Goal: Task Accomplishment & Management: Manage account settings

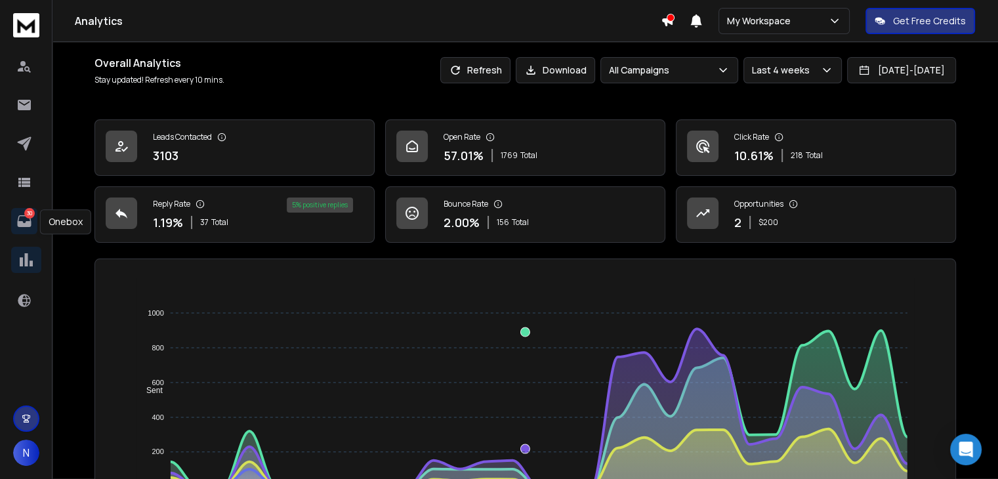
click at [18, 220] on icon at bounding box center [24, 221] width 16 height 16
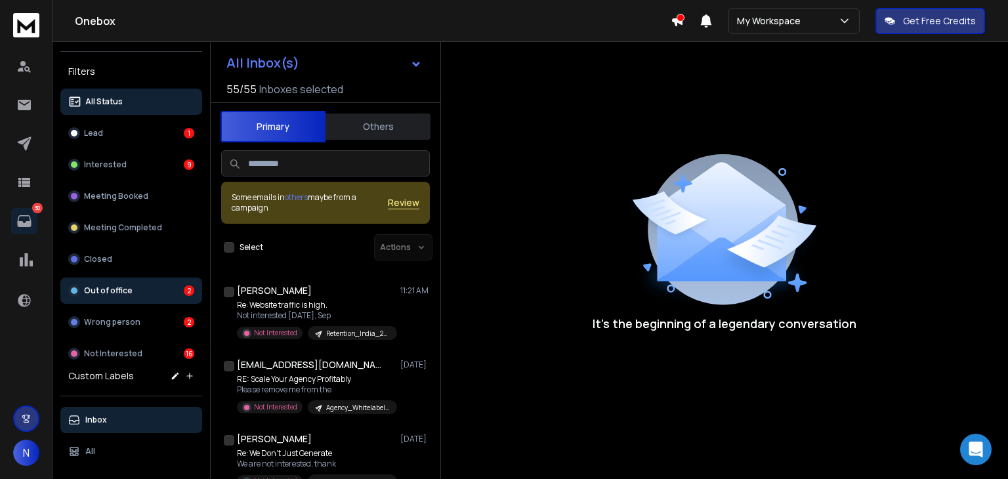
scroll to position [244, 0]
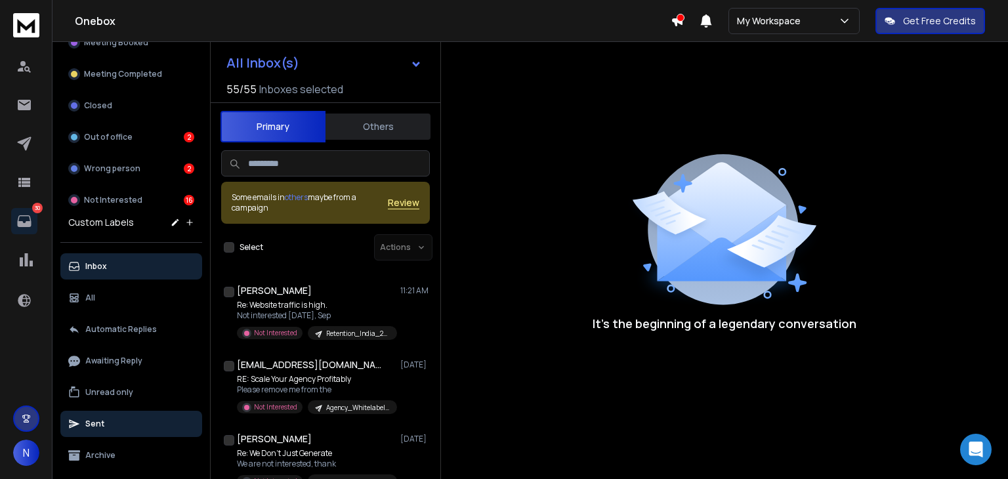
click at [95, 419] on div "Sent" at bounding box center [86, 424] width 36 height 16
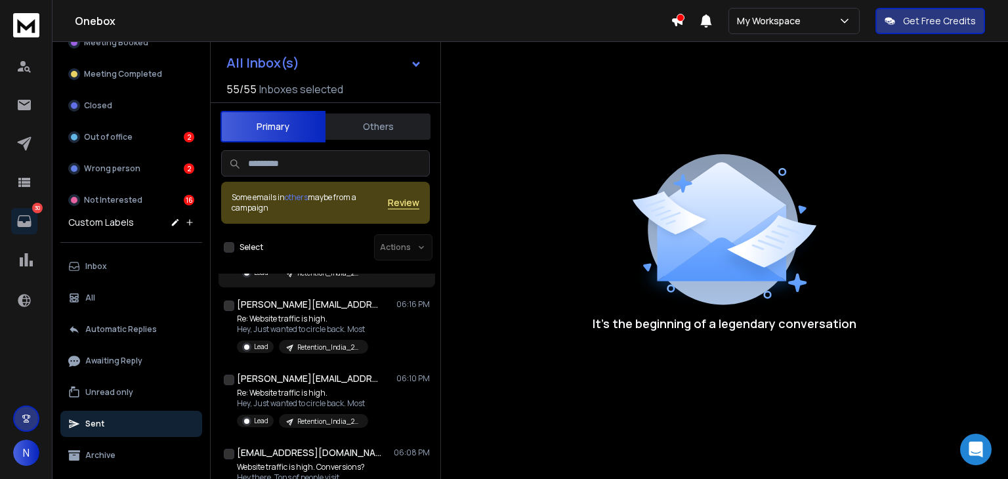
scroll to position [357, 0]
click at [433, 363] on div "[EMAIL_ADDRESS][DOMAIN_NAME] 06:24 PM Website traffic is high. Conversions? Hey…" at bounding box center [326, 451] width 230 height 354
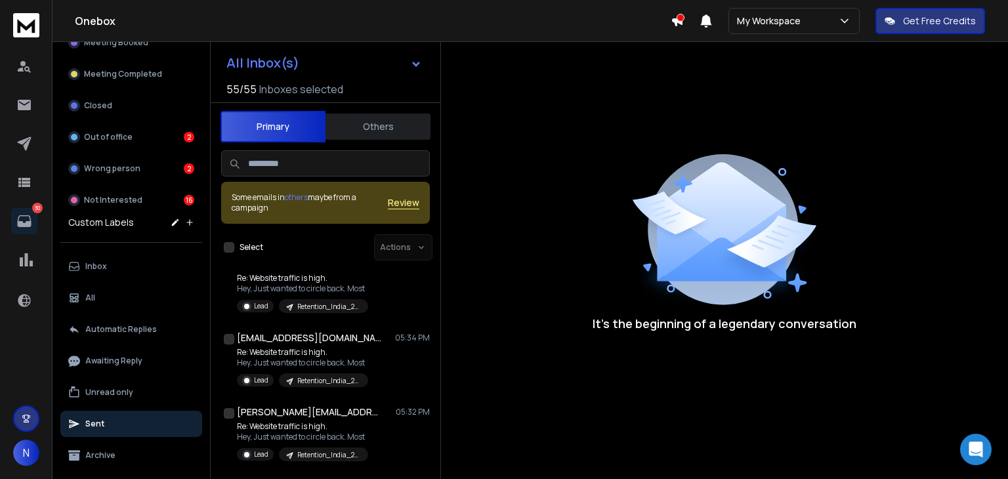
scroll to position [1597, 0]
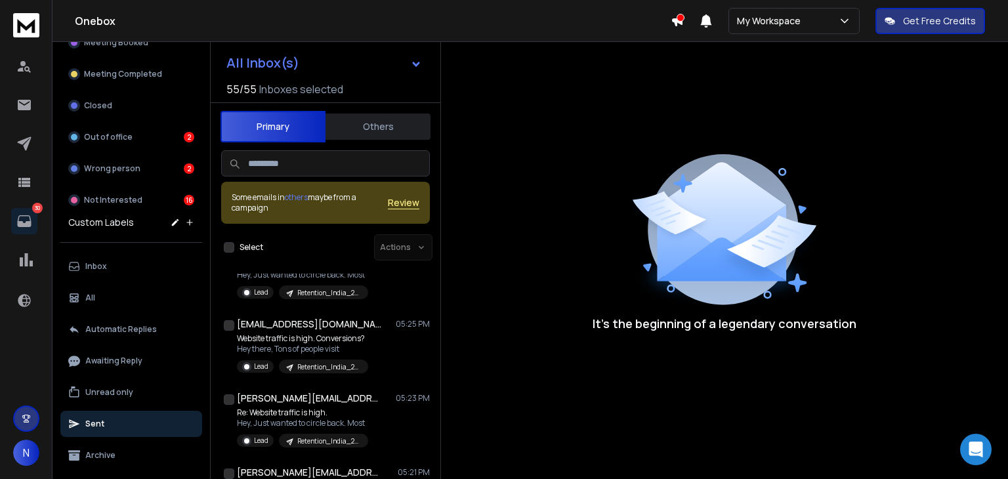
click at [437, 228] on div "Some emails in others maybe from a campaign Review Select Actions [EMAIL_ADDRES…" at bounding box center [326, 386] width 230 height 483
drag, startPoint x: 437, startPoint y: 228, endPoint x: 440, endPoint y: 258, distance: 29.6
click at [440, 258] on div "Some emails in others maybe from a campaign Review Select Actions [EMAIL_ADDRES…" at bounding box center [326, 386] width 230 height 483
click at [440, 258] on div "Select Actions" at bounding box center [326, 244] width 230 height 31
click at [438, 261] on div "Some emails in others maybe from a campaign Review Select Actions [EMAIL_ADDRES…" at bounding box center [326, 386] width 230 height 483
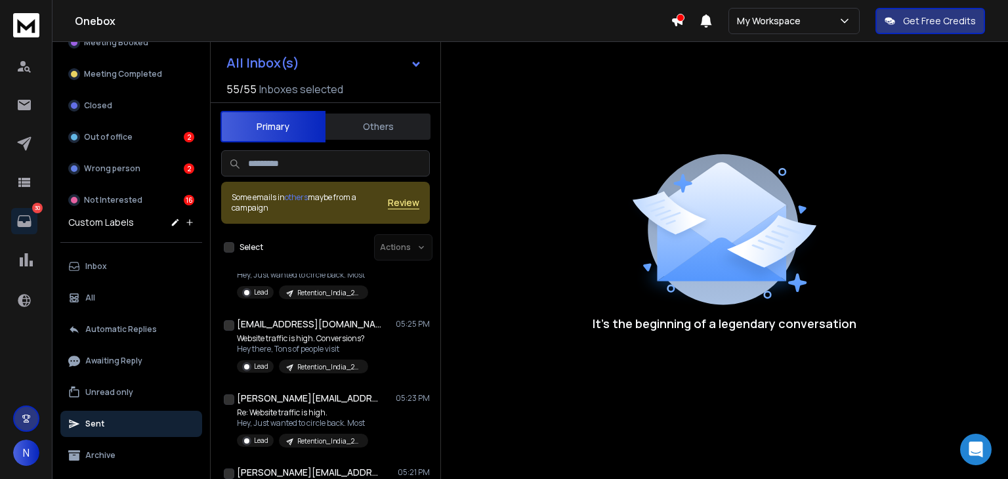
click at [438, 261] on div "Some emails in others maybe from a campaign Review Select Actions [EMAIL_ADDRES…" at bounding box center [326, 386] width 230 height 483
click at [437, 266] on div "Some emails in others maybe from a campaign Review Select Actions [EMAIL_ADDRES…" at bounding box center [326, 386] width 230 height 483
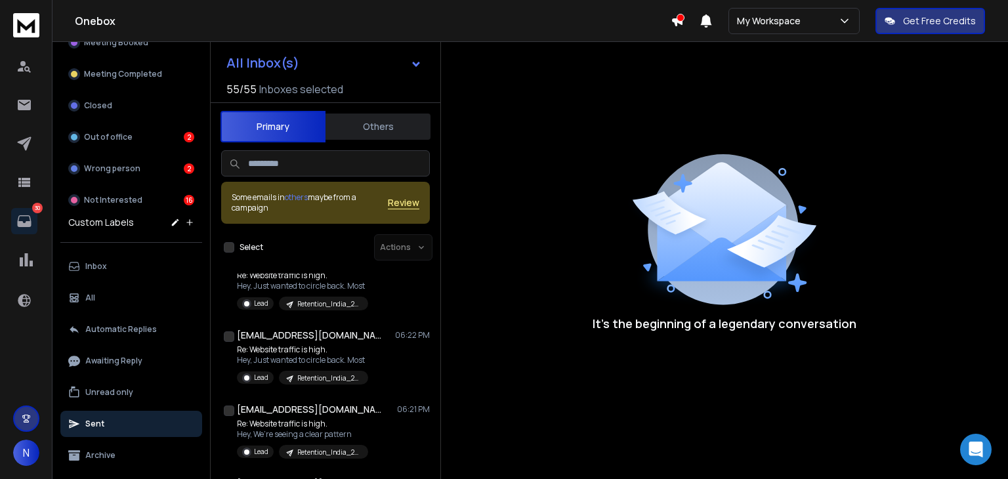
scroll to position [119, 0]
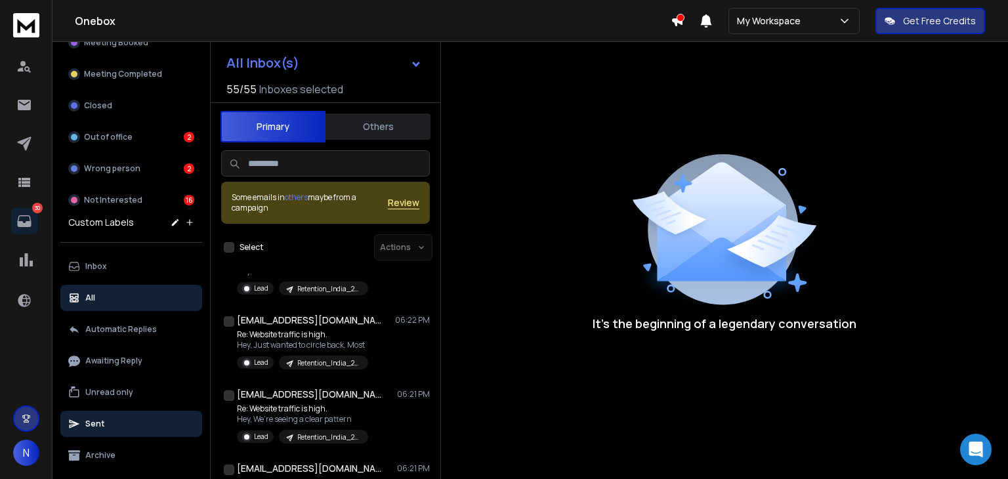
click at [121, 285] on button "All" at bounding box center [131, 298] width 142 height 26
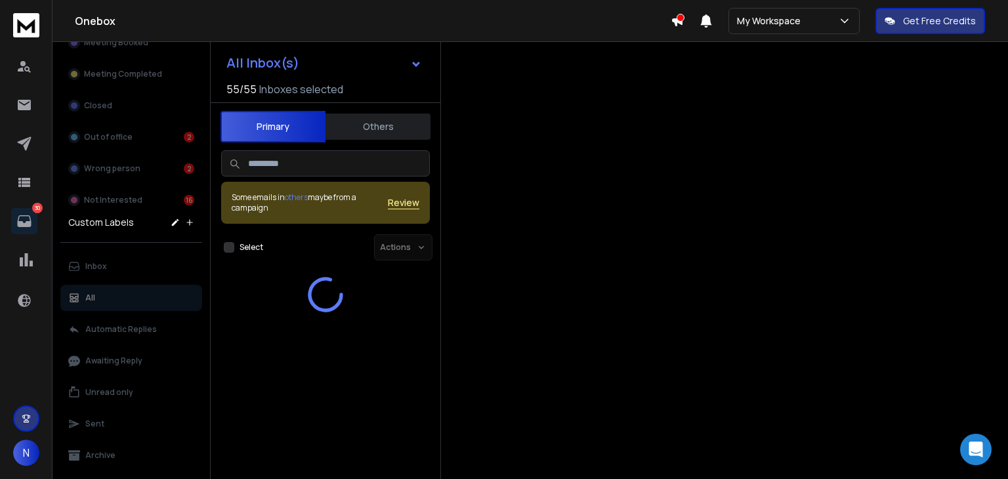
scroll to position [0, 0]
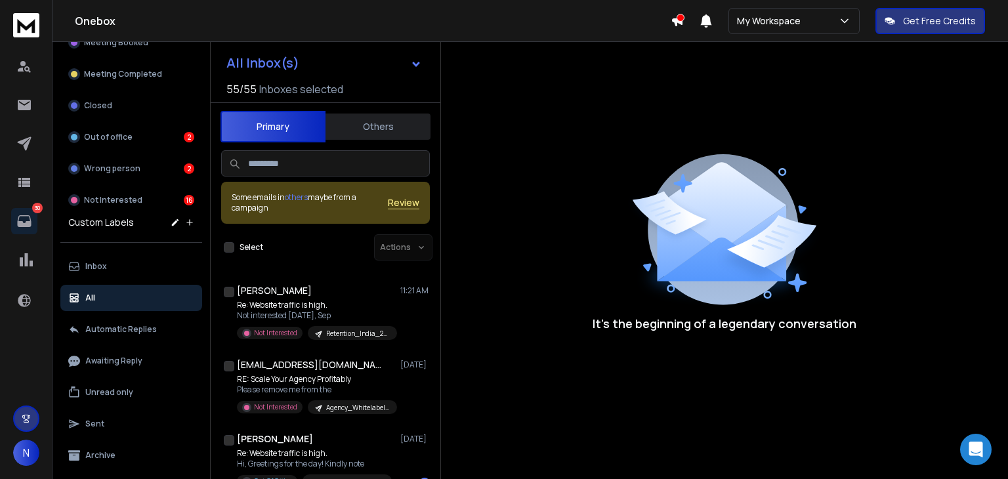
click at [474, 321] on div "It’s the beginning of a legendary conversation" at bounding box center [724, 245] width 567 height 407
click at [449, 321] on div "It’s the beginning of a legendary conversation" at bounding box center [724, 245] width 567 height 407
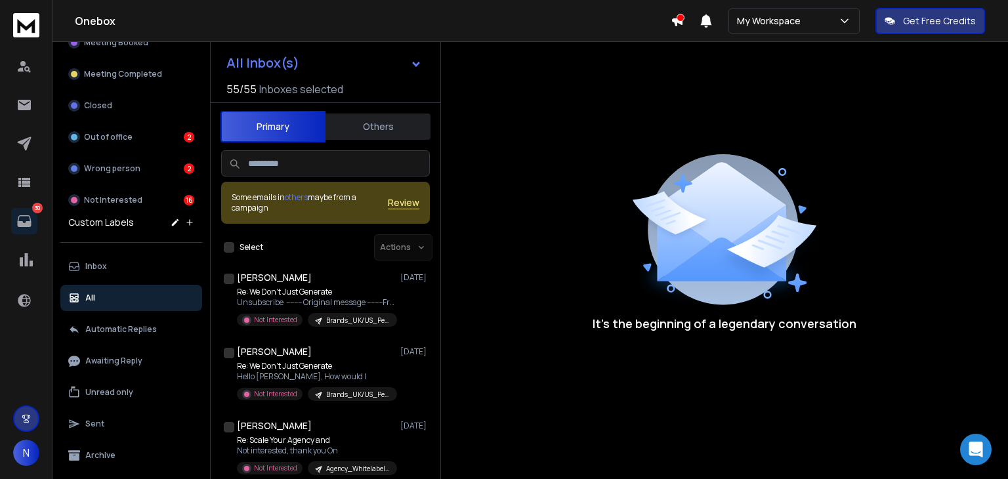
click at [440, 354] on div "All Inbox(s) 55 / 55 Inboxes selected Primary Others Some emails in others mayb…" at bounding box center [325, 281] width 231 height 479
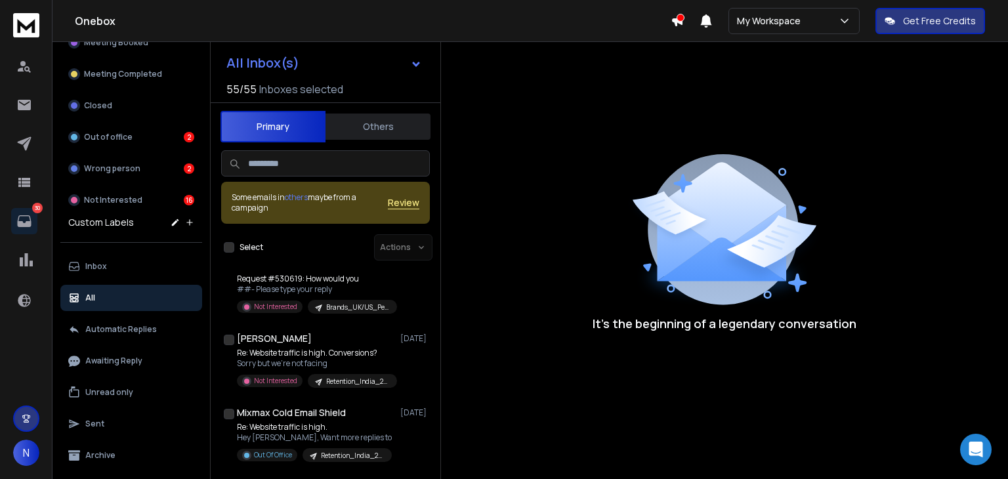
scroll to position [930, 0]
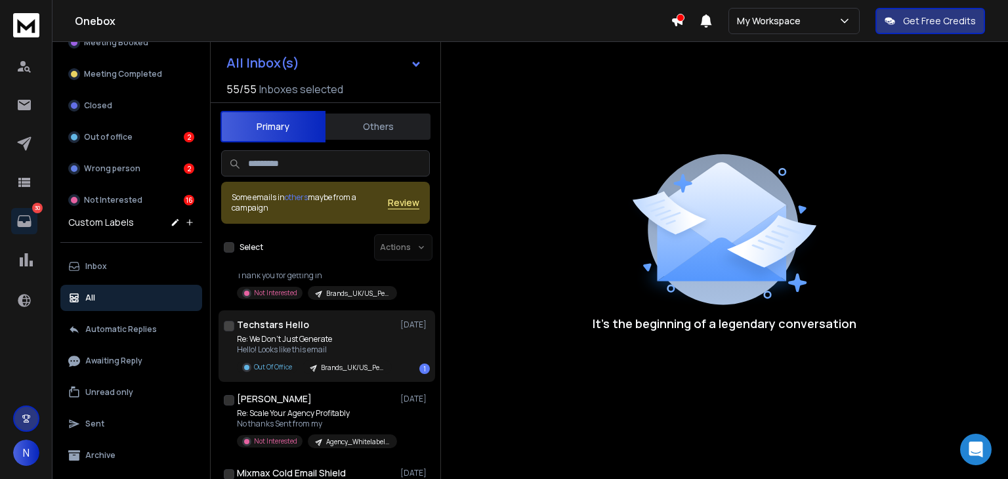
click at [382, 344] on p "Hello! Looks like this email" at bounding box center [314, 349] width 155 height 10
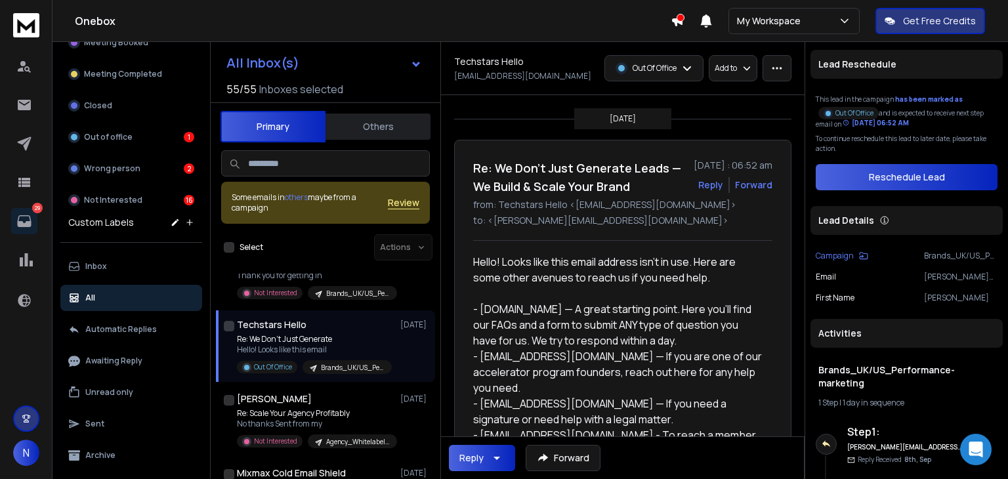
scroll to position [211, 0]
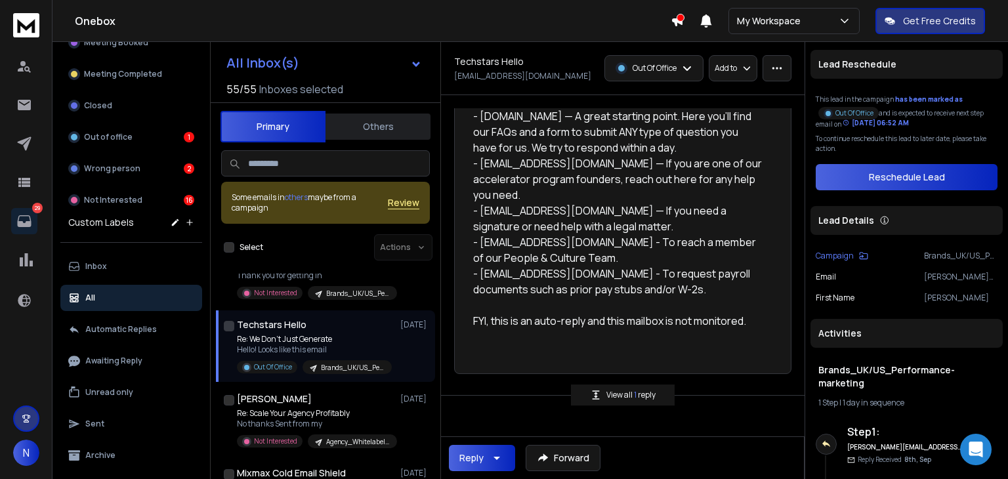
click at [619, 390] on p "View all 1 reply" at bounding box center [630, 395] width 49 height 10
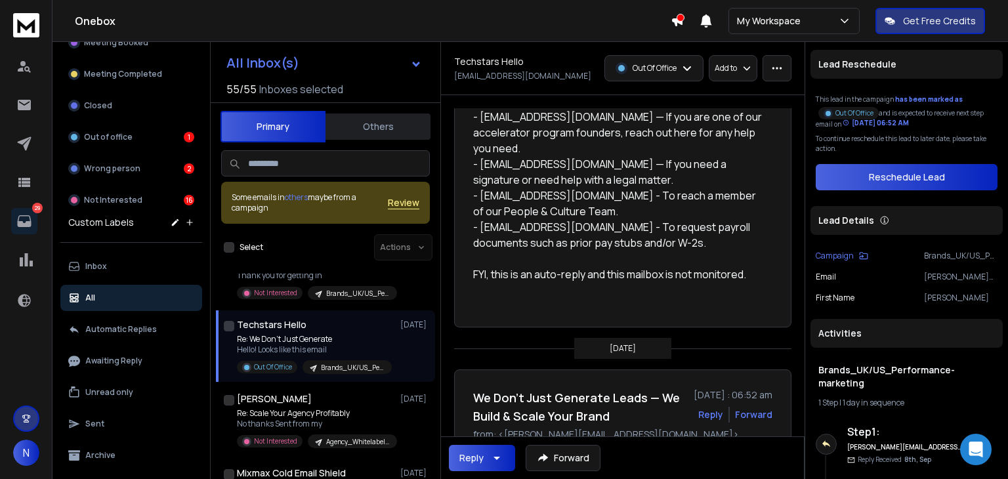
scroll to position [0, 0]
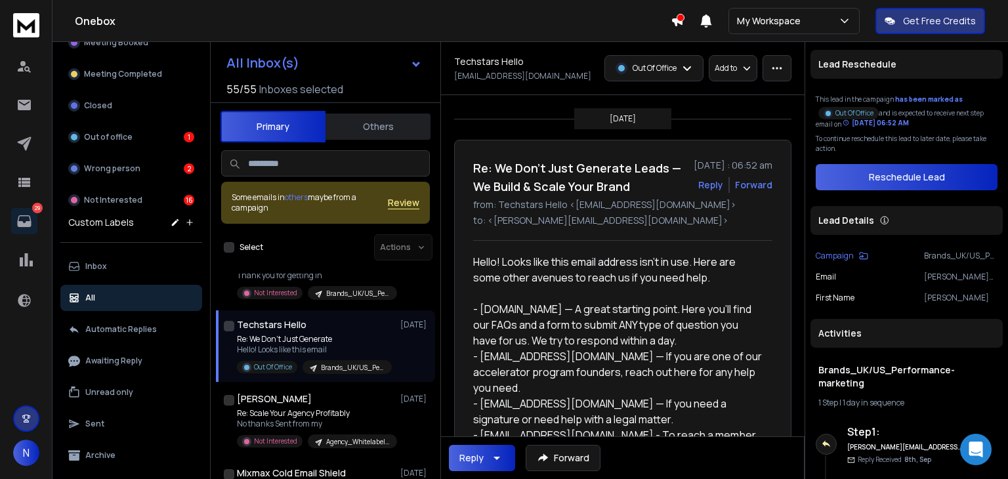
click at [586, 284] on div "Hello! Looks like this email address isn’t in use. Here are some other avenues …" at bounding box center [622, 401] width 299 height 294
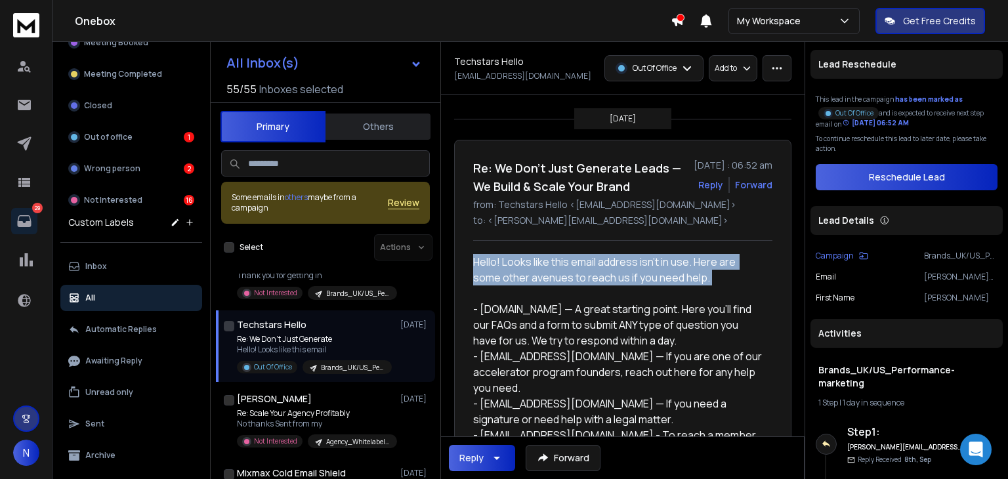
click at [586, 284] on div "Hello! Looks like this email address isn’t in use. Here are some other avenues …" at bounding box center [622, 401] width 299 height 294
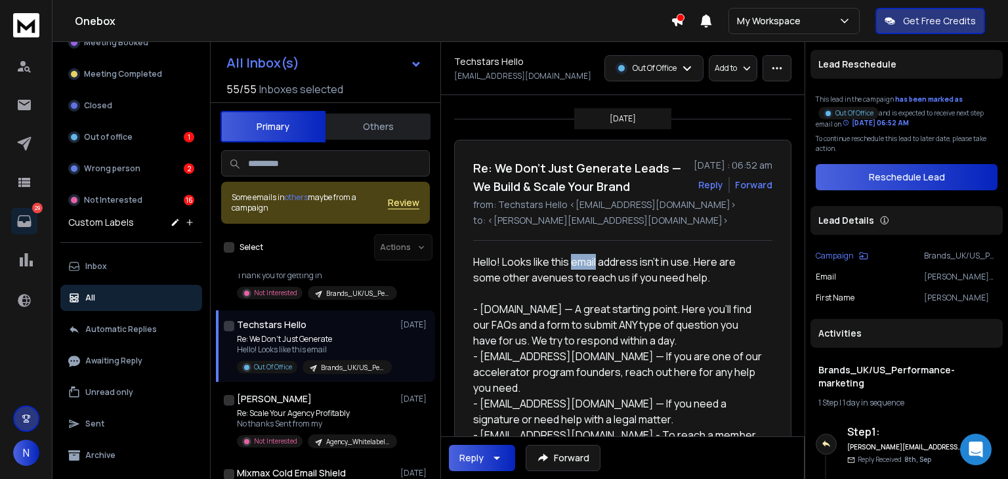
click at [586, 284] on div "Hello! Looks like this email address isn’t in use. Here are some other avenues …" at bounding box center [622, 401] width 299 height 294
click at [109, 166] on button "Wrong person 2" at bounding box center [131, 168] width 142 height 26
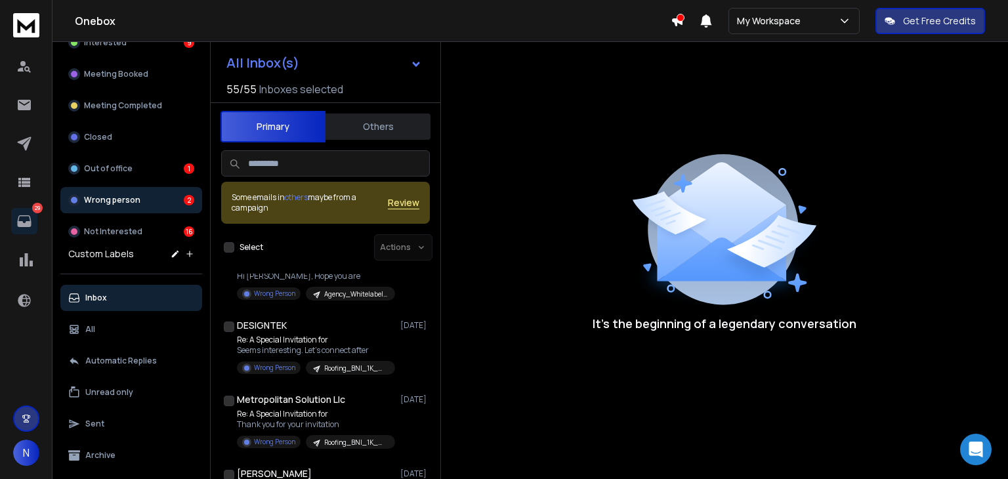
scroll to position [3452, 0]
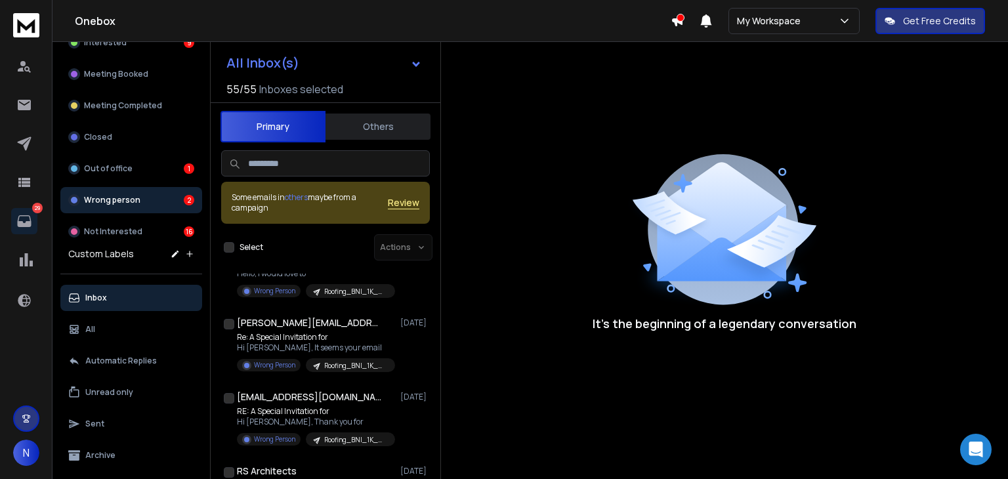
click at [407, 242] on div "Actions" at bounding box center [403, 247] width 58 height 26
click at [331, 249] on div "Select Actions" at bounding box center [326, 244] width 230 height 31
click at [415, 243] on div "Actions" at bounding box center [403, 247] width 58 height 26
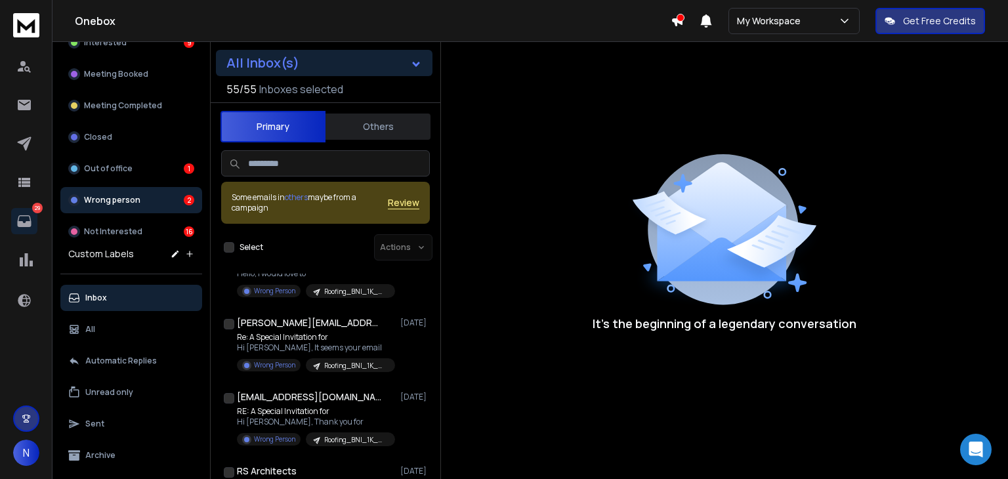
click at [417, 60] on icon at bounding box center [416, 64] width 12 height 12
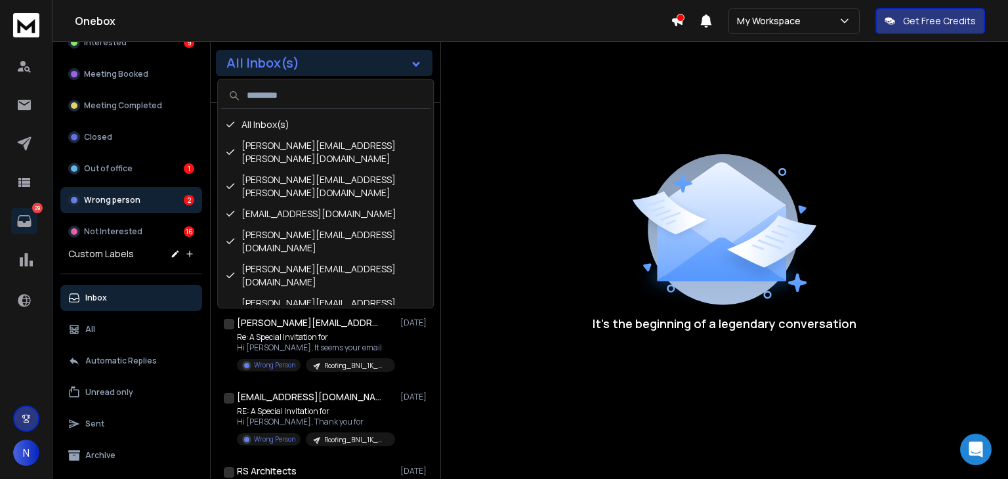
click at [417, 60] on icon at bounding box center [416, 64] width 12 height 12
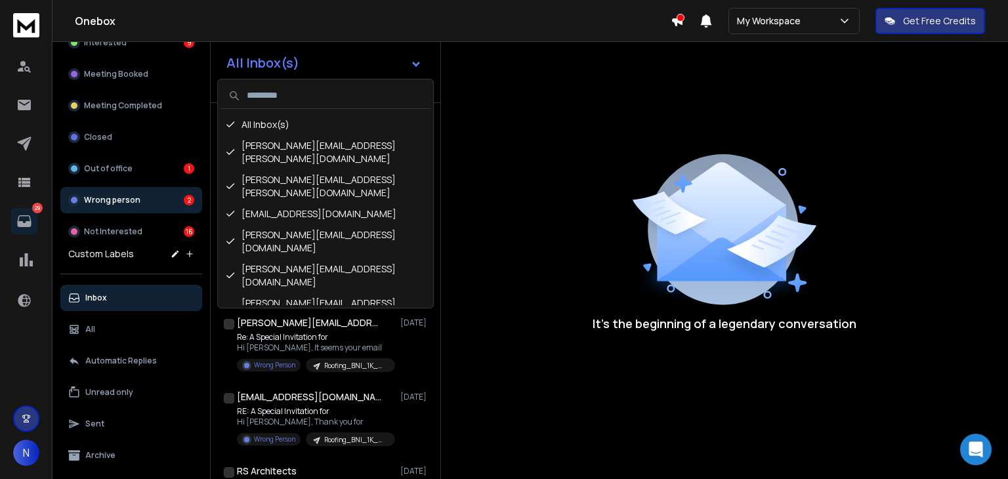
click at [520, 77] on div "It’s the beginning of a legendary conversation" at bounding box center [724, 245] width 567 height 407
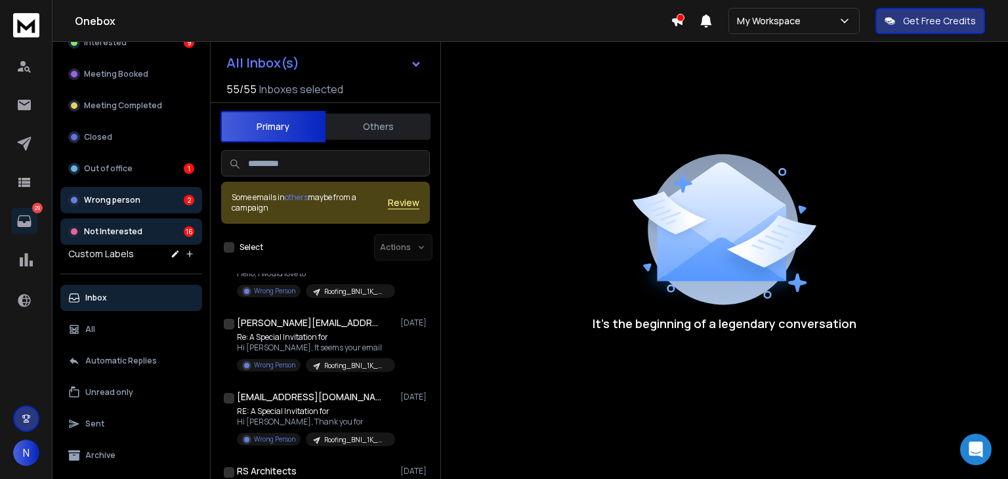
click at [139, 228] on button "Not Interested 16" at bounding box center [131, 231] width 142 height 26
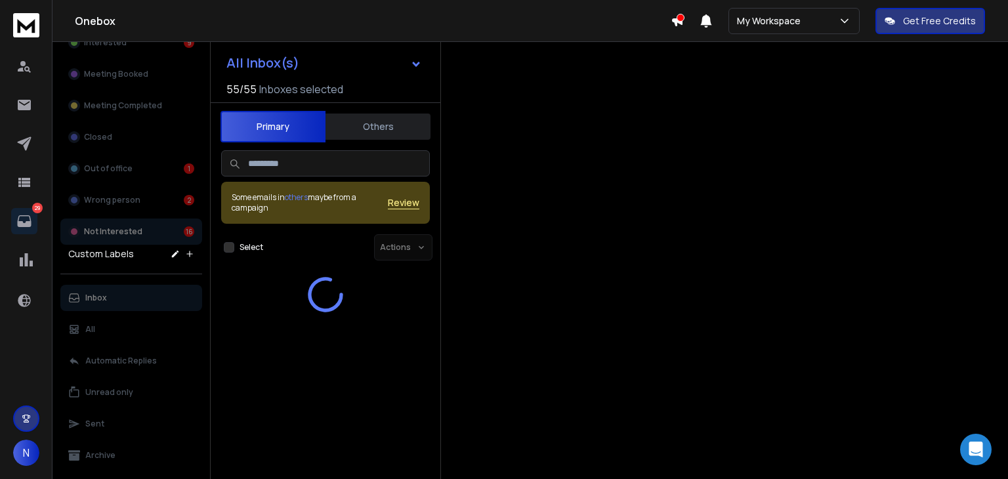
scroll to position [0, 0]
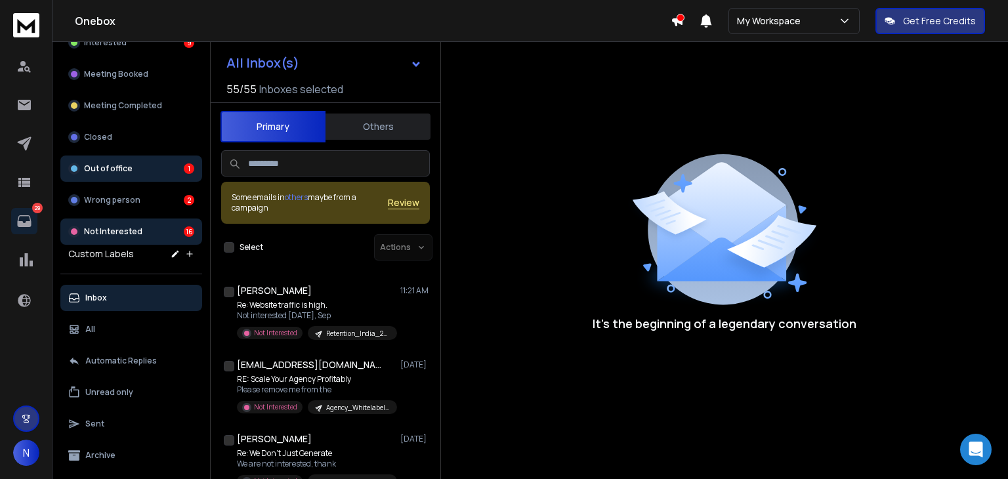
click at [136, 158] on button "Out of office 1" at bounding box center [131, 168] width 142 height 26
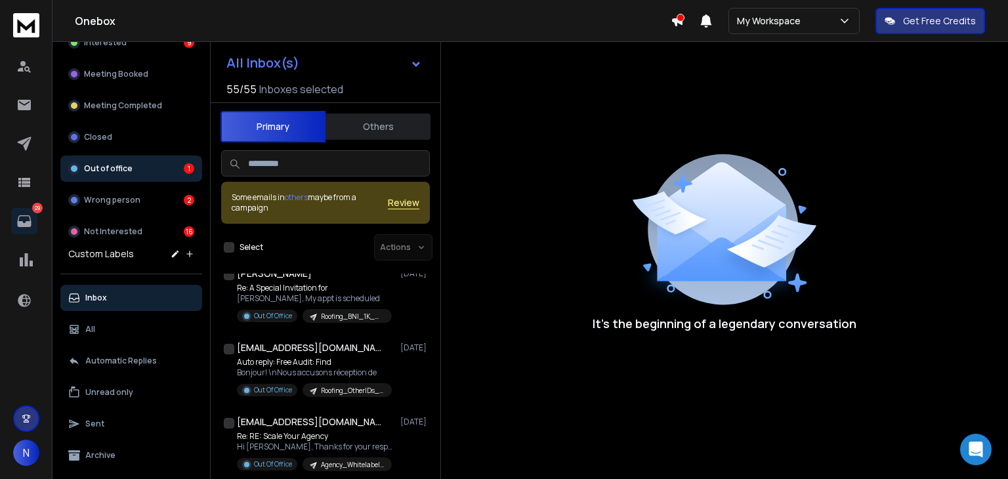
scroll to position [981, 0]
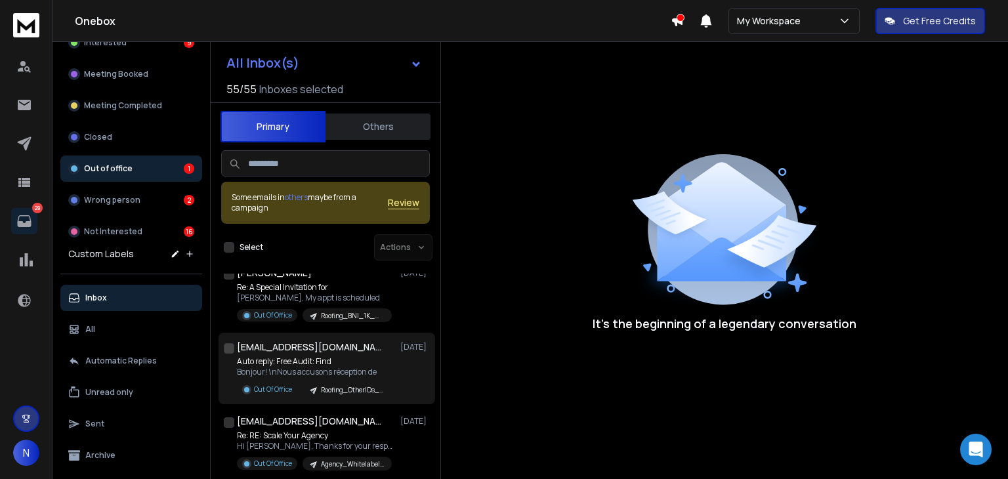
click at [375, 367] on p "Bonjour! \nNous accusons réception de" at bounding box center [314, 372] width 155 height 10
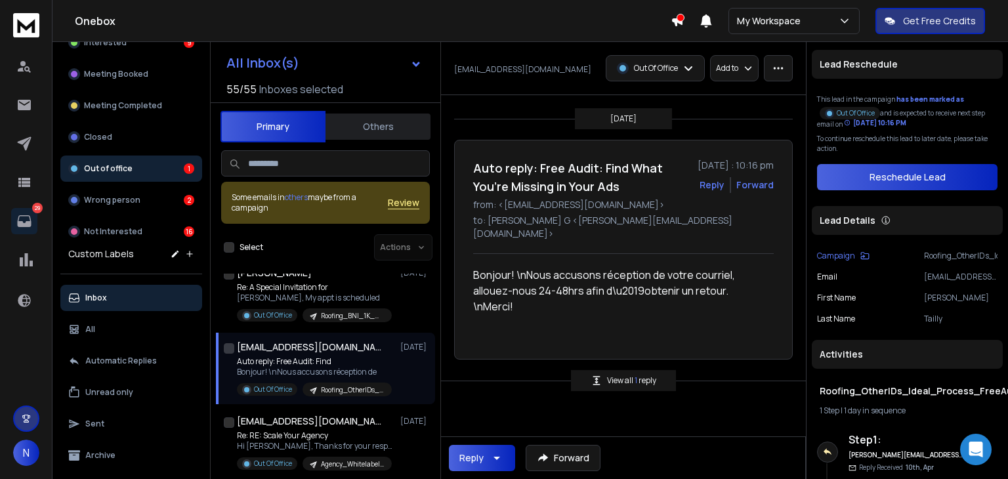
click at [613, 375] on p "View all 1 reply" at bounding box center [631, 380] width 49 height 10
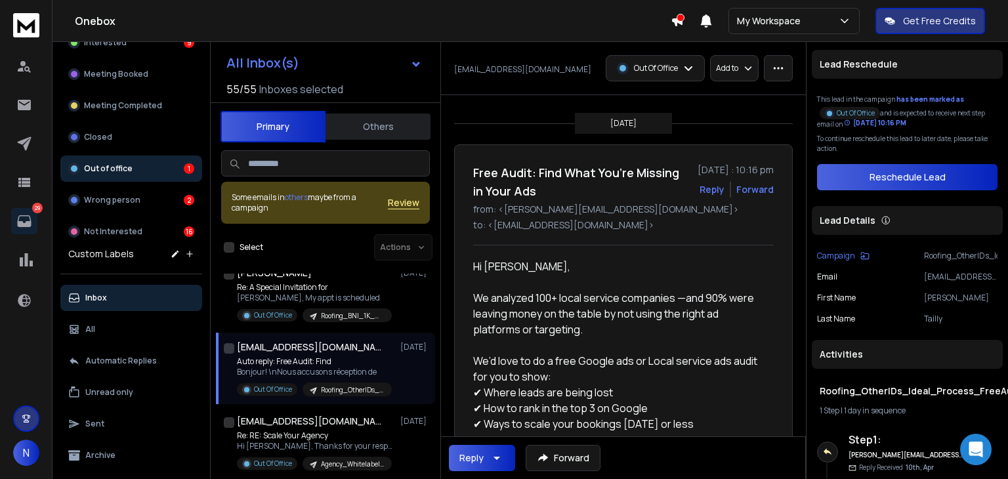
scroll to position [257, 0]
click at [619, 302] on div "We analyzed 100+ local service companies —and 90% were leaving money on the tab…" at bounding box center [618, 313] width 290 height 47
click at [623, 337] on div at bounding box center [618, 345] width 290 height 16
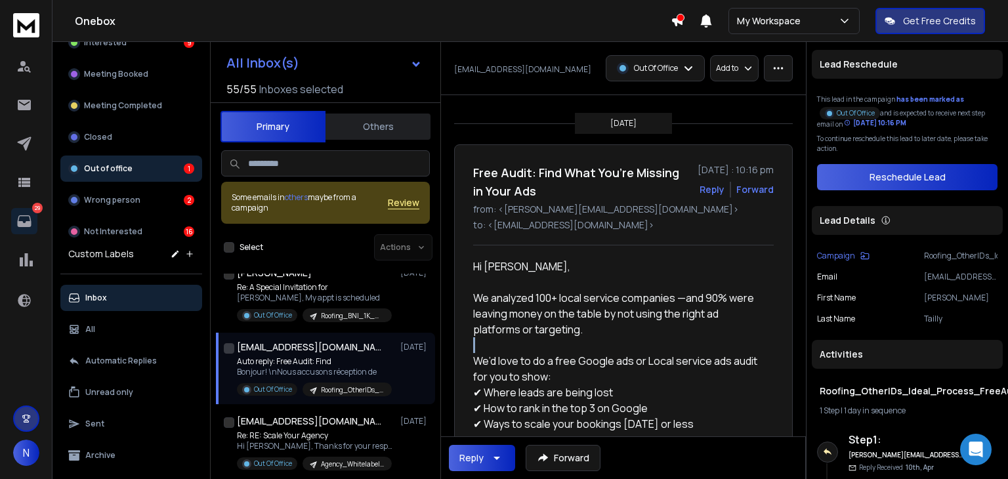
click at [623, 337] on div at bounding box center [618, 345] width 290 height 16
click at [596, 304] on div "We analyzed 100+ local service companies —and 90% were leaving money on the tab…" at bounding box center [618, 313] width 290 height 47
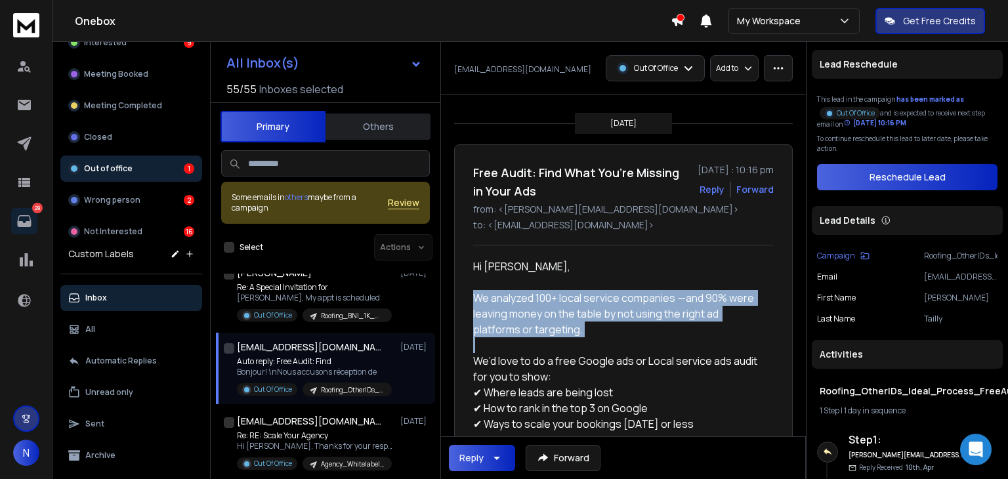
click at [596, 304] on div "We analyzed 100+ local service companies —and 90% were leaving money on the tab…" at bounding box center [618, 313] width 290 height 47
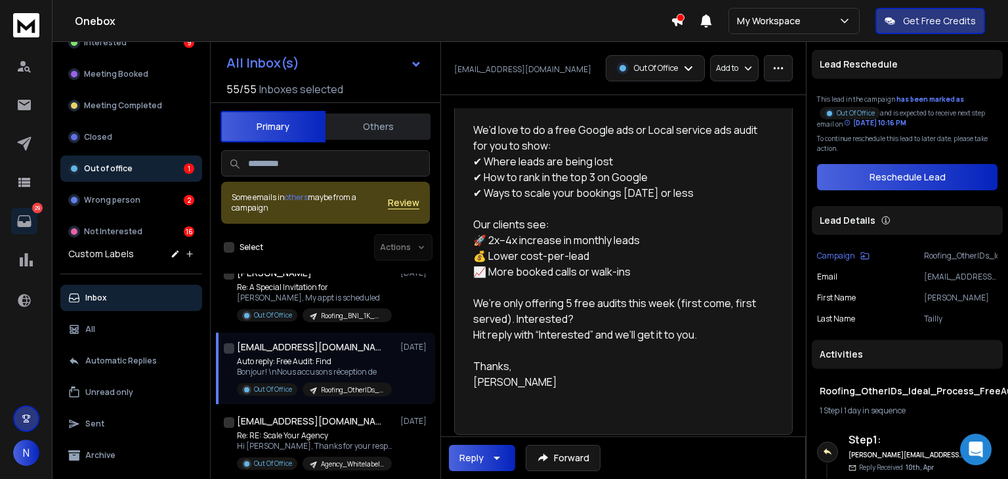
scroll to position [504, 0]
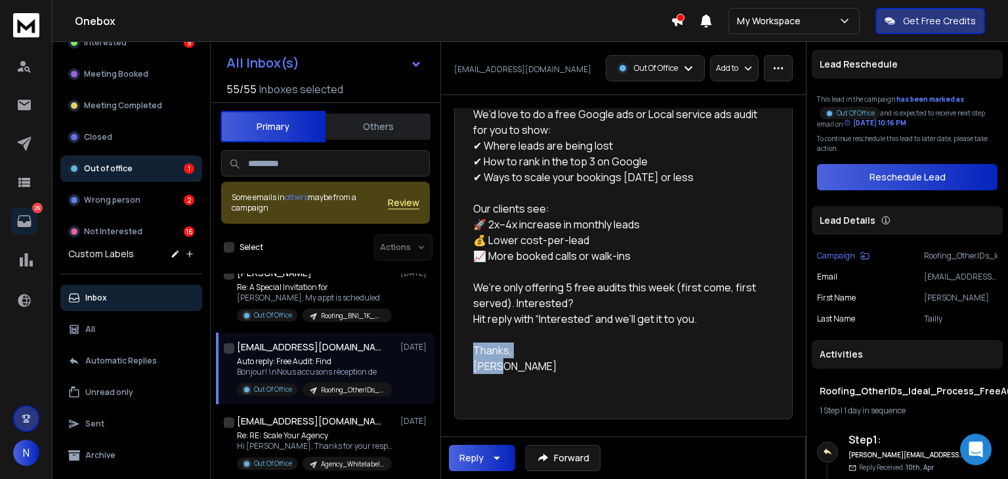
drag, startPoint x: 509, startPoint y: 363, endPoint x: 472, endPoint y: 329, distance: 50.6
click at [472, 329] on div "Free Audit: Find What You’re Missing in Your Ads [DATE] : 10:16 pm Reply Forwar…" at bounding box center [623, 159] width 338 height 522
click at [530, 327] on div at bounding box center [618, 335] width 290 height 16
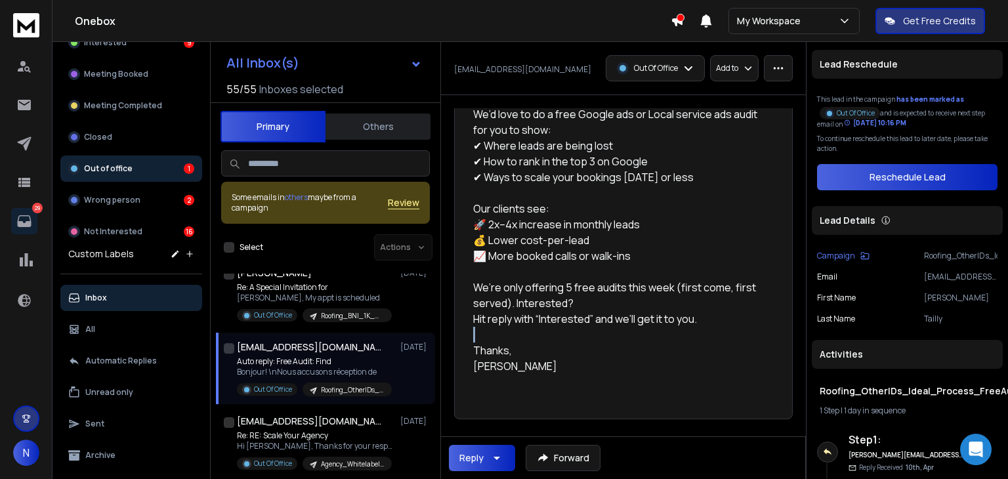
click at [530, 327] on div at bounding box center [618, 335] width 290 height 16
click at [591, 327] on div at bounding box center [618, 335] width 290 height 16
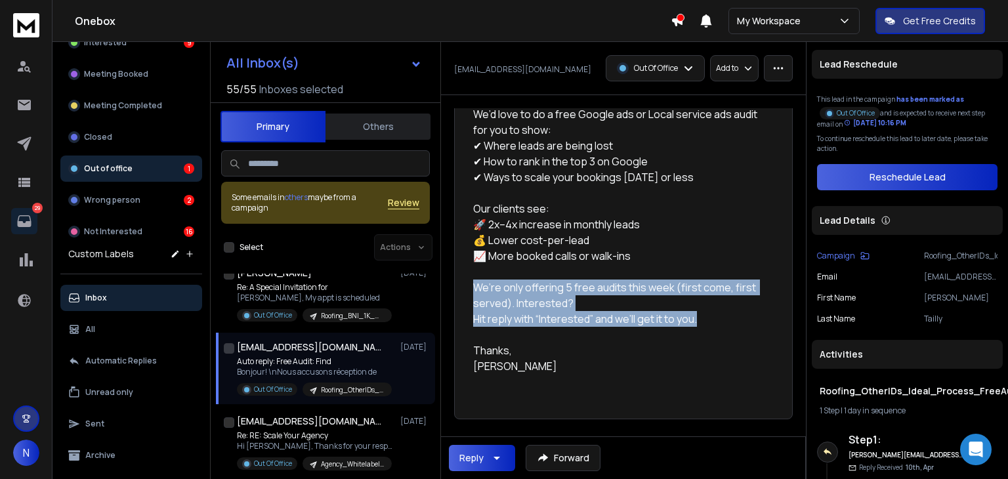
drag, startPoint x: 707, startPoint y: 306, endPoint x: 474, endPoint y: 278, distance: 233.9
click at [474, 278] on div "Hi [PERSON_NAME], We analyzed 100+ local service companies —and 90% were leavin…" at bounding box center [623, 206] width 300 height 388
click at [567, 279] on div "We’re only offering 5 free audits this week (first come, first served). Interes…" at bounding box center [618, 294] width 290 height 31
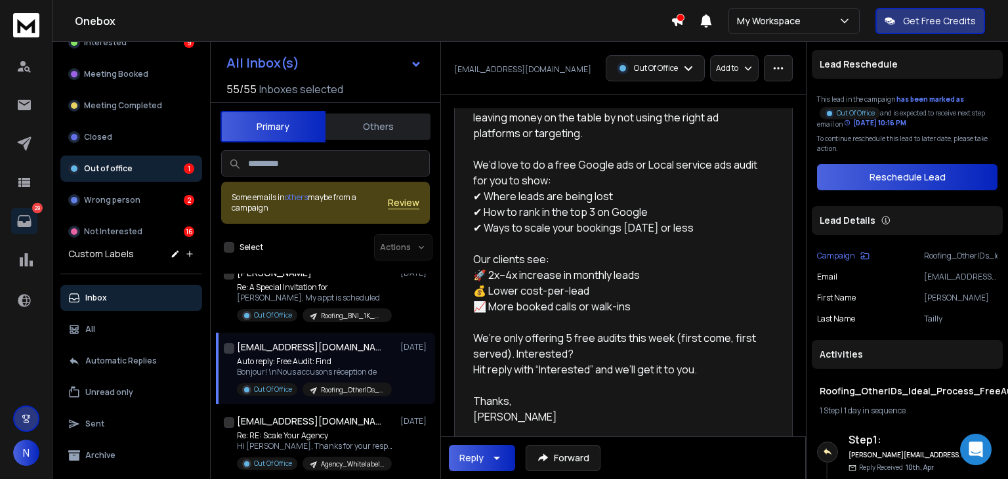
scroll to position [447, 0]
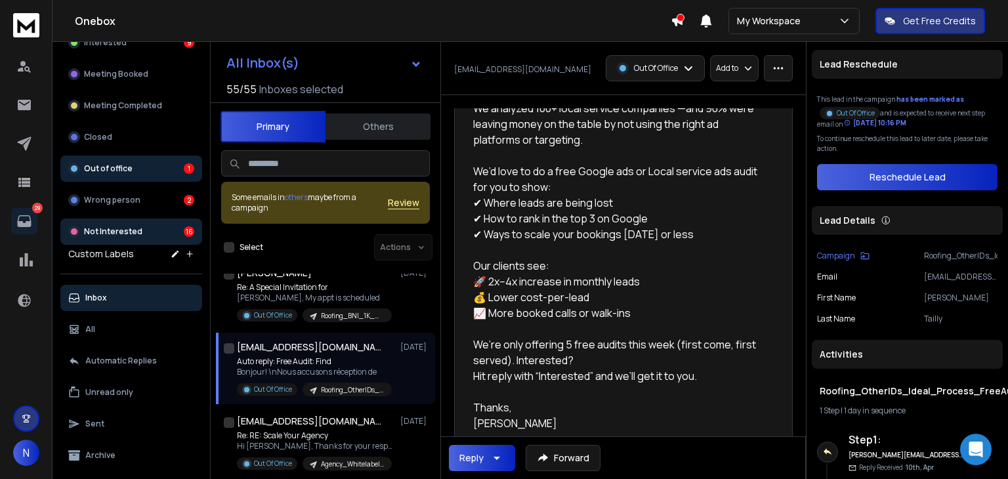
click at [95, 226] on p "Not Interested" at bounding box center [113, 231] width 58 height 10
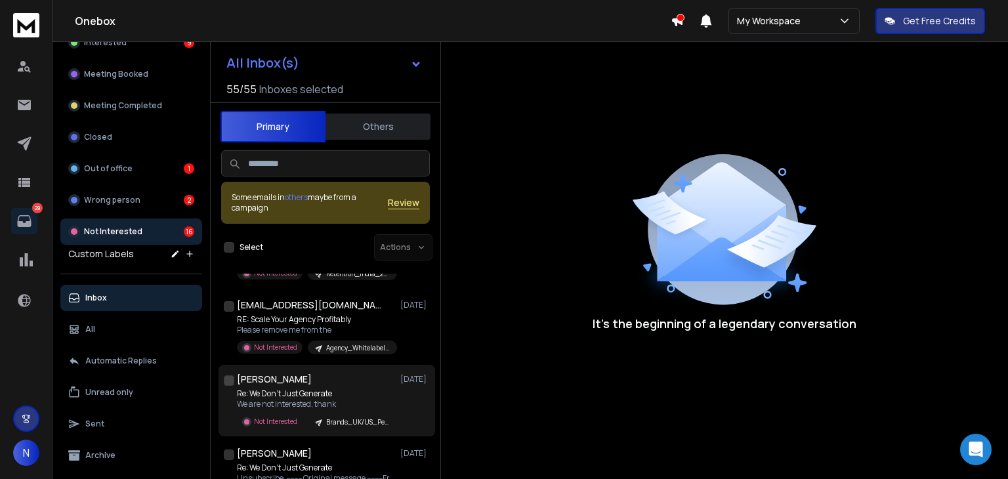
scroll to position [0, 0]
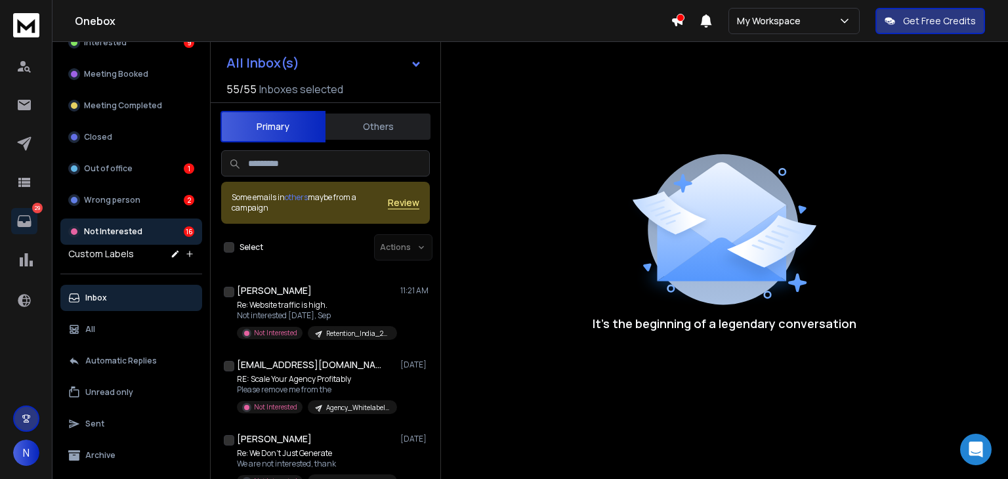
click at [437, 258] on div "Select Actions" at bounding box center [326, 244] width 230 height 31
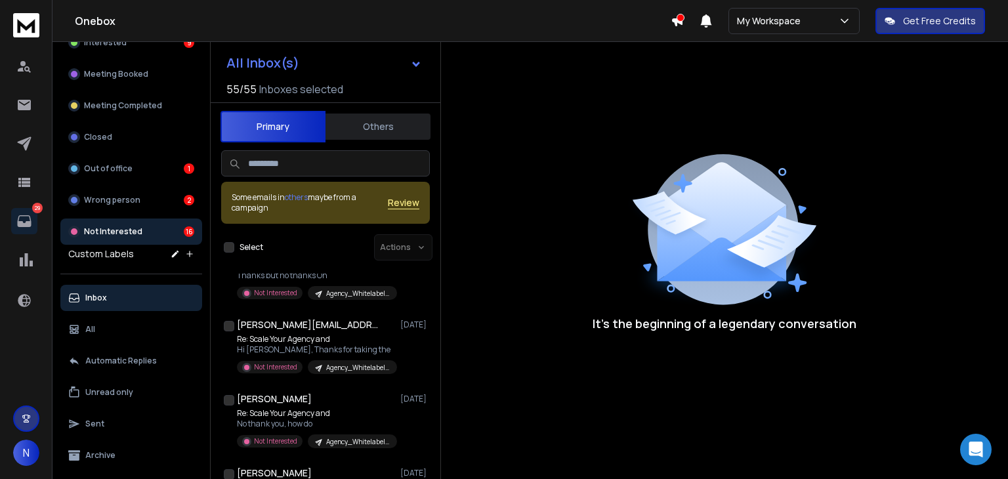
scroll to position [1240, 0]
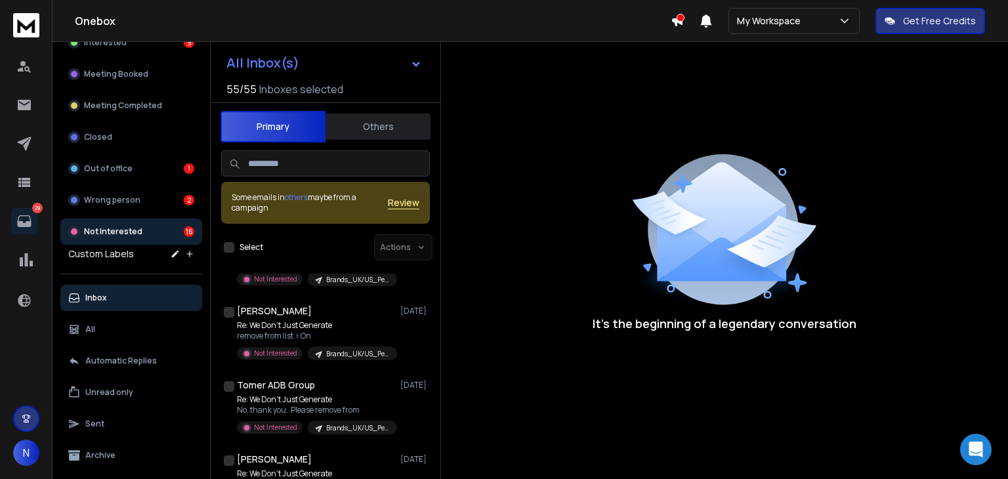
click at [434, 447] on div "[PERSON_NAME] 11:21 AM Re: Website traffic is high. Not interested [DATE], Sep …" at bounding box center [326, 451] width 230 height 354
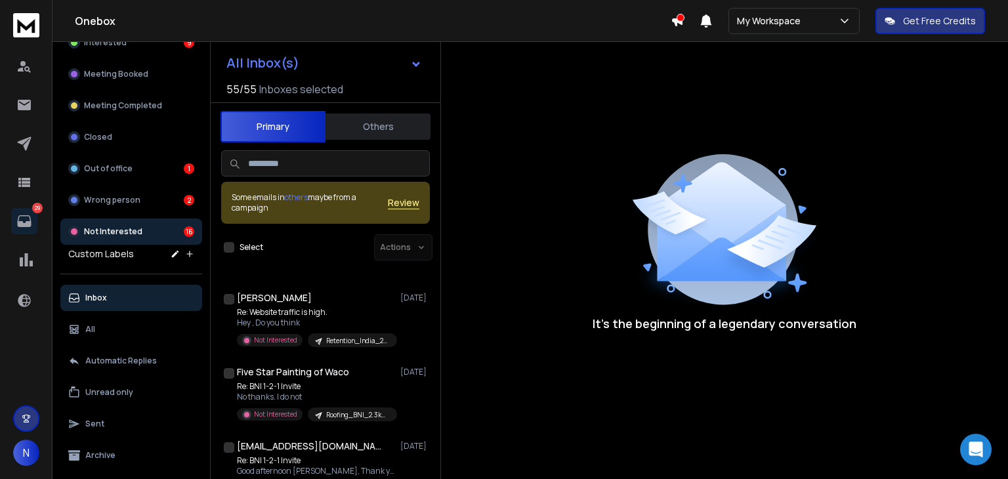
scroll to position [1860, 0]
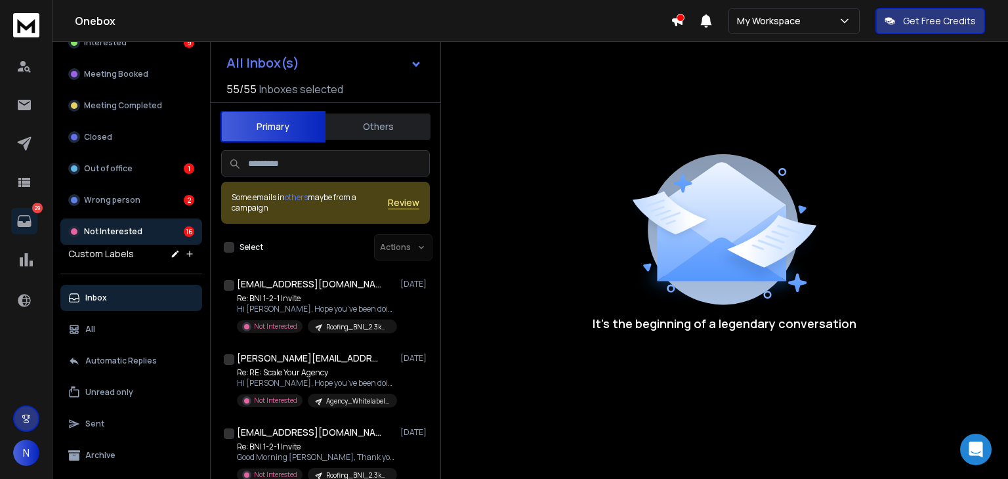
click at [437, 266] on div "Some emails in others maybe from a campaign Review Select Actions [PERSON_NAME]…" at bounding box center [326, 386] width 230 height 483
click at [436, 274] on div "[PERSON_NAME] 11:21 AM Re: Website traffic is high. Not interested [DATE], Sep …" at bounding box center [326, 451] width 230 height 354
click at [436, 276] on div "[PERSON_NAME] 11:21 AM Re: Website traffic is high. Not interested [DATE], Sep …" at bounding box center [326, 451] width 230 height 354
